Goal: Task Accomplishment & Management: Manage account settings

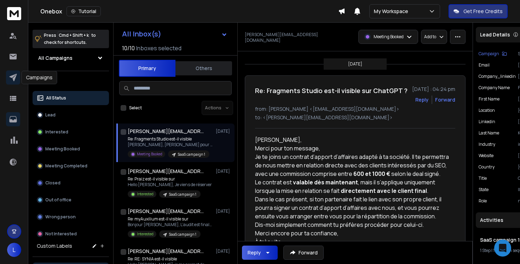
click at [9, 76] on icon at bounding box center [13, 77] width 8 height 8
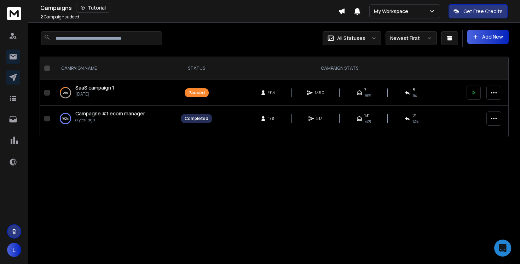
click at [8, 58] on link at bounding box center [13, 57] width 14 height 14
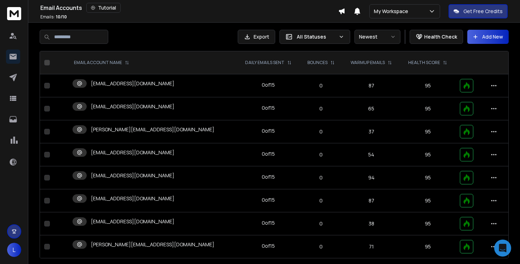
scroll to position [8, 0]
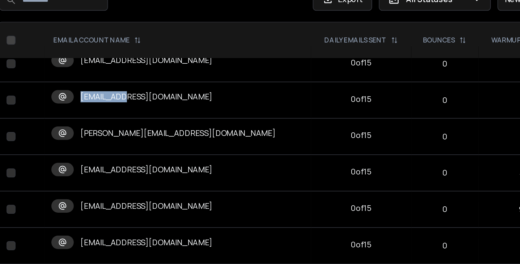
drag, startPoint x: 51, startPoint y: 62, endPoint x: 75, endPoint y: 62, distance: 24.0
click at [75, 94] on div "[EMAIL_ADDRESS][DOMAIN_NAME]" at bounding box center [123, 98] width 102 height 8
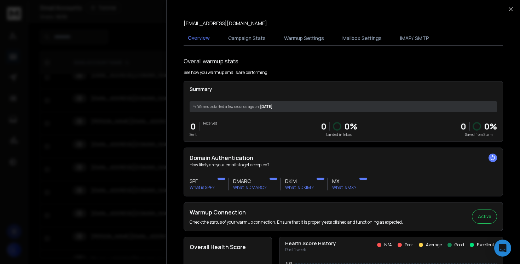
click at [122, 137] on div at bounding box center [260, 132] width 520 height 264
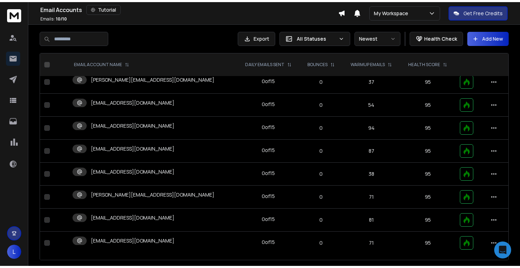
scroll to position [0, 0]
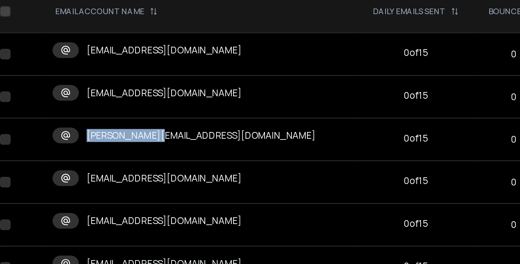
drag, startPoint x: 45, startPoint y: 72, endPoint x: 79, endPoint y: 74, distance: 33.3
click at [79, 125] on div "[PERSON_NAME][EMAIL_ADDRESS][DOMAIN_NAME]" at bounding box center [143, 129] width 142 height 8
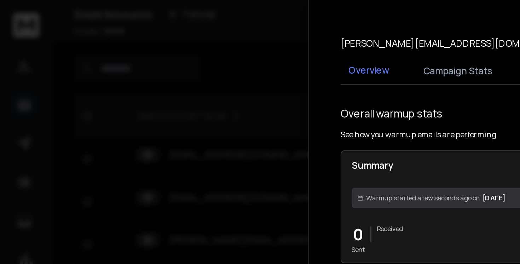
click at [112, 70] on div at bounding box center [260, 132] width 520 height 264
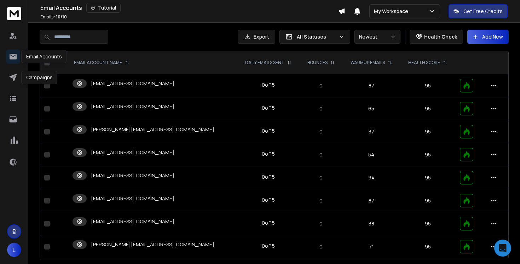
click at [12, 59] on icon at bounding box center [13, 57] width 7 height 6
click at [16, 110] on div at bounding box center [14, 100] width 16 height 143
click at [15, 115] on icon at bounding box center [13, 119] width 8 height 8
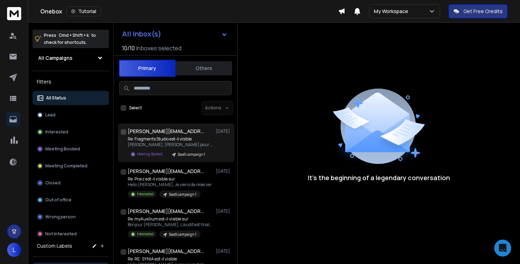
click at [175, 142] on p "[PERSON_NAME], [PERSON_NAME] pour ton message, Je" at bounding box center [170, 145] width 85 height 6
